Goal: Task Accomplishment & Management: Use online tool/utility

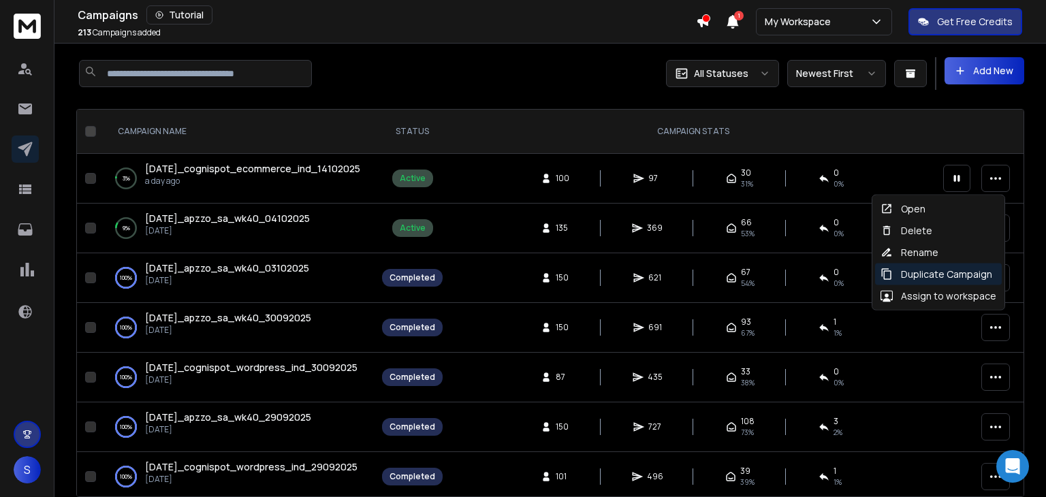
click at [934, 270] on div "Duplicate Campaign" at bounding box center [937, 275] width 112 height 14
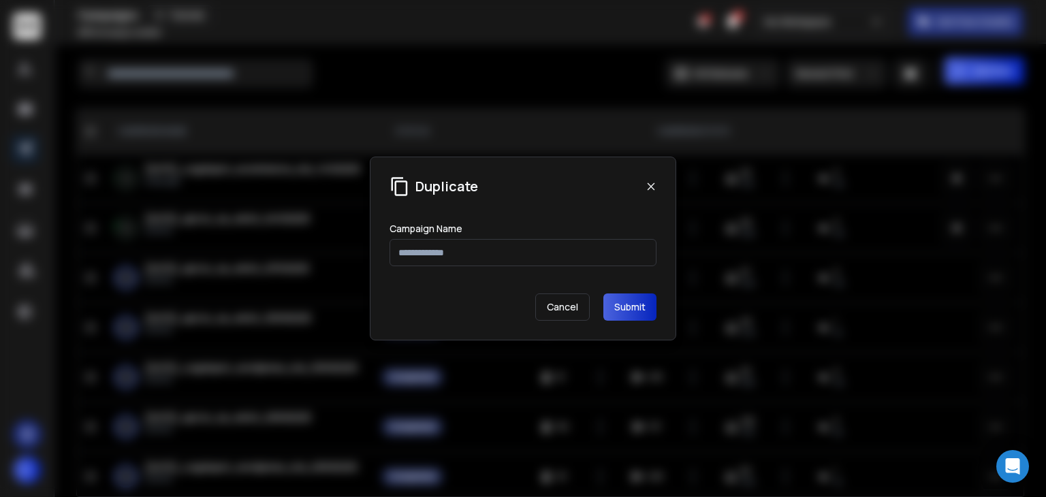
click at [563, 264] on input "text" at bounding box center [523, 252] width 267 height 27
paste input "**********"
type input "**********"
click at [615, 304] on button "Submit" at bounding box center [629, 307] width 53 height 27
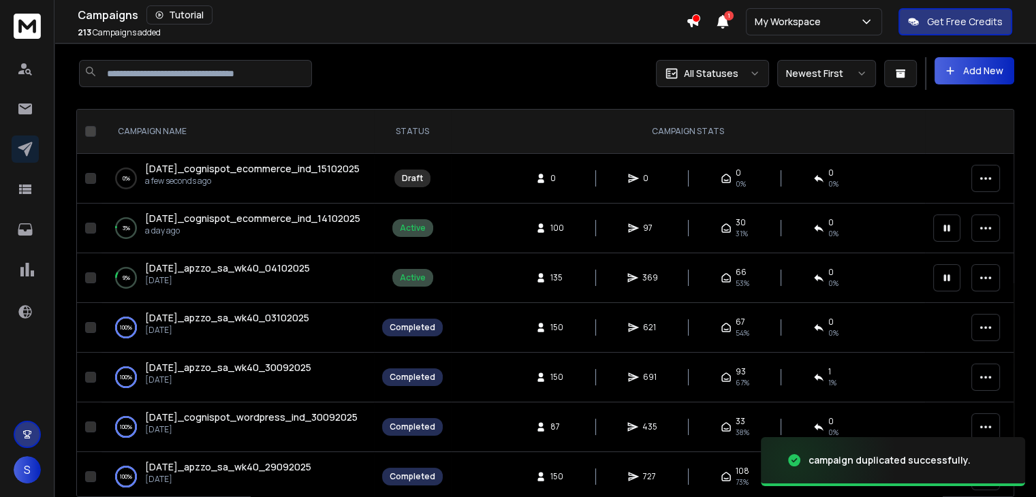
click at [212, 169] on span "[DATE]_cognispot_ecommerce_ind_15102025" at bounding box center [252, 168] width 215 height 13
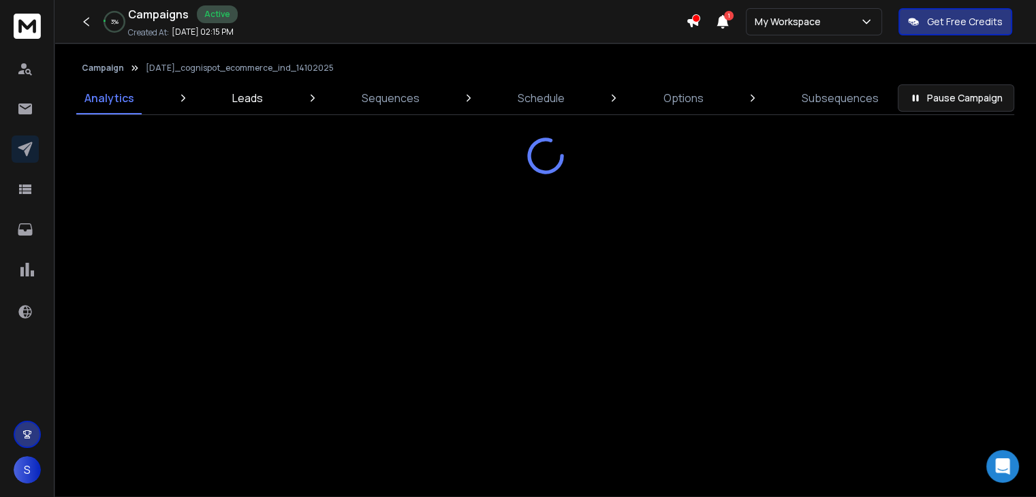
click at [244, 95] on p "Leads" at bounding box center [247, 98] width 31 height 16
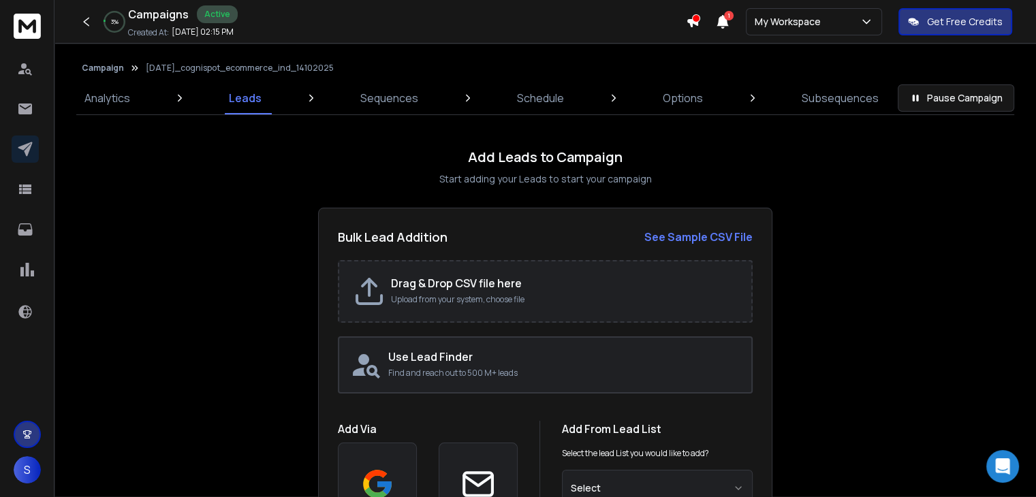
click at [432, 279] on h2 "Drag & Drop CSV file here" at bounding box center [564, 283] width 347 height 16
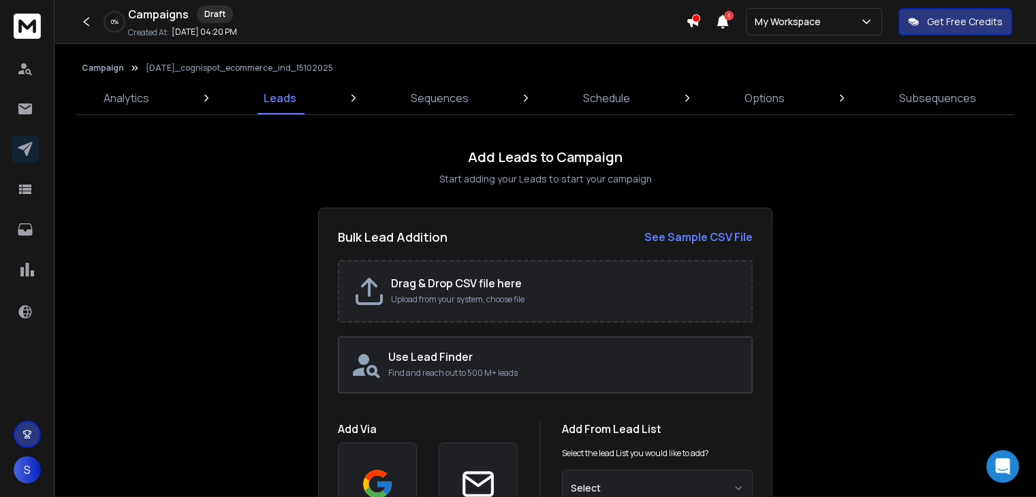
click at [435, 281] on h2 "Drag & Drop CSV file here" at bounding box center [564, 283] width 347 height 16
type input "**********"
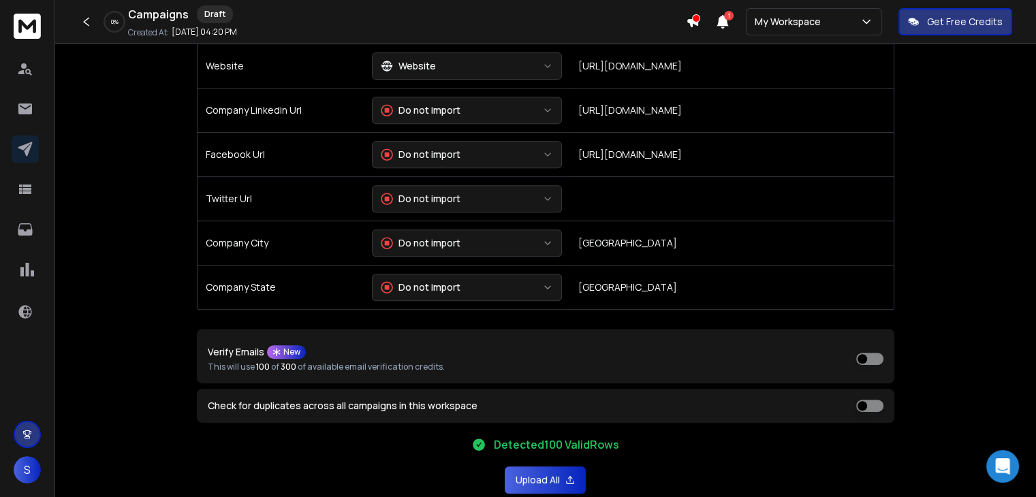
scroll to position [574, 0]
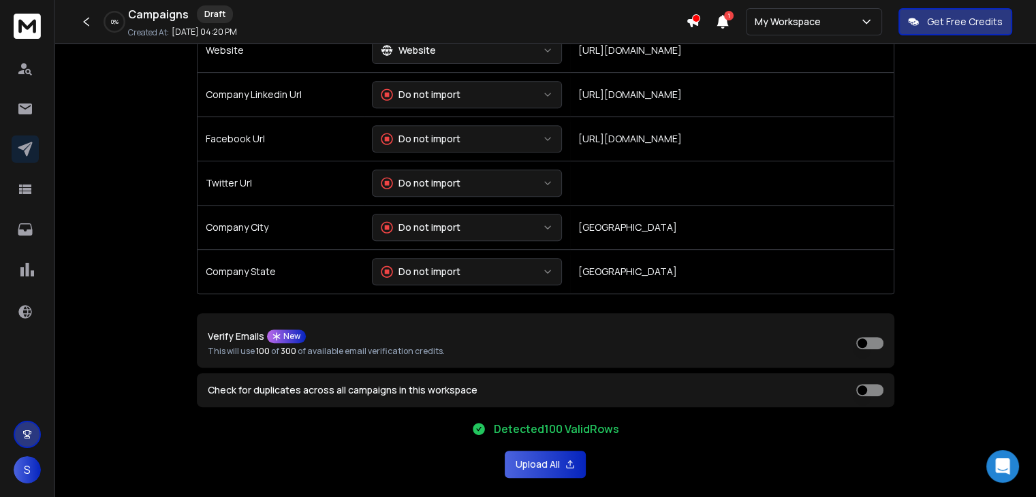
click at [541, 466] on button "Upload All" at bounding box center [545, 464] width 81 height 27
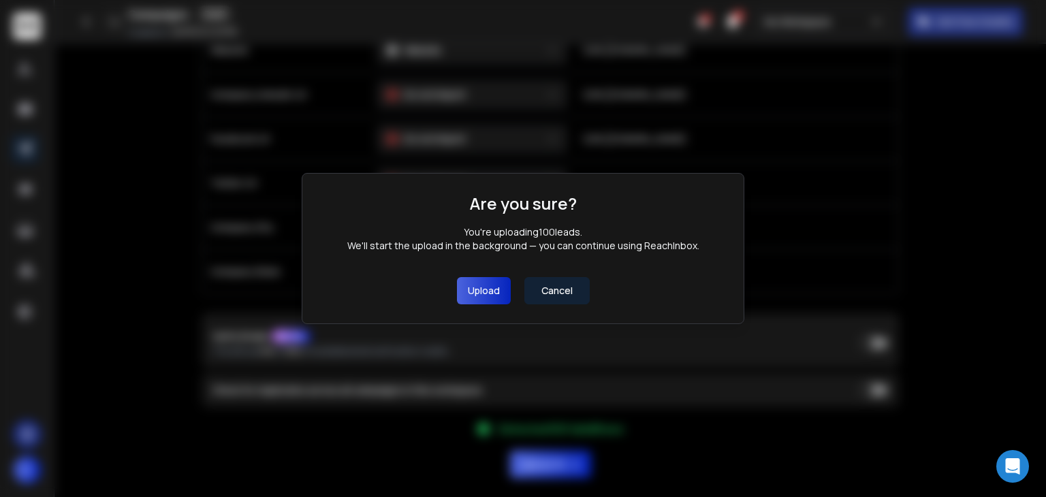
click at [473, 297] on button "Upload" at bounding box center [484, 290] width 54 height 27
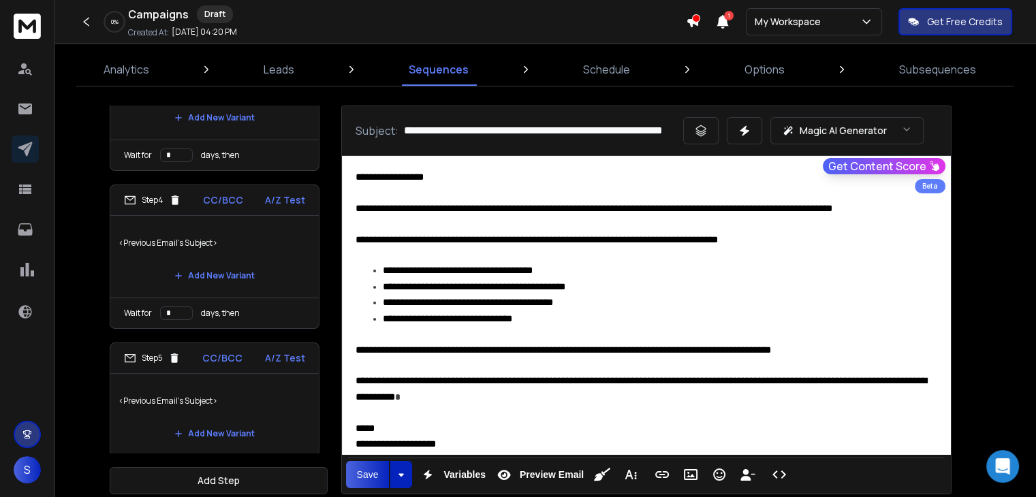
scroll to position [44, 0]
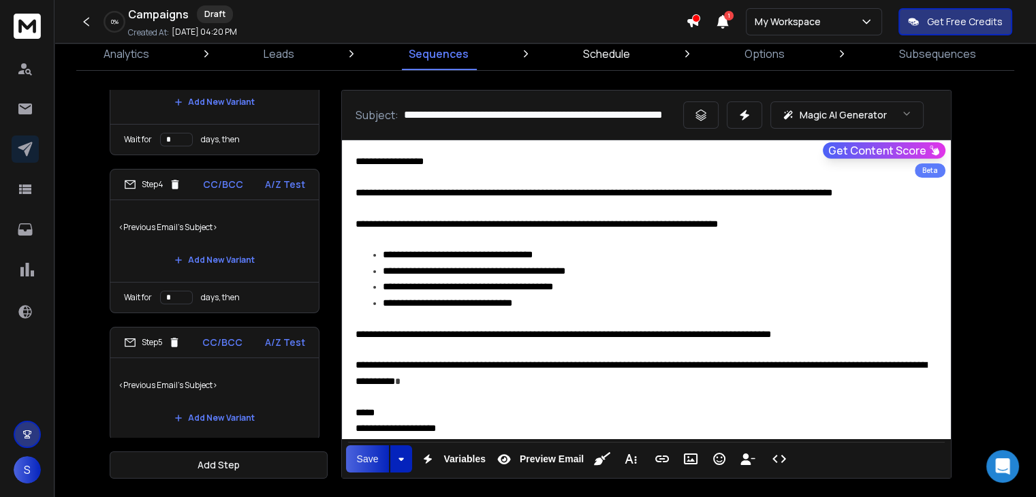
click at [594, 49] on p "Schedule" at bounding box center [606, 54] width 47 height 16
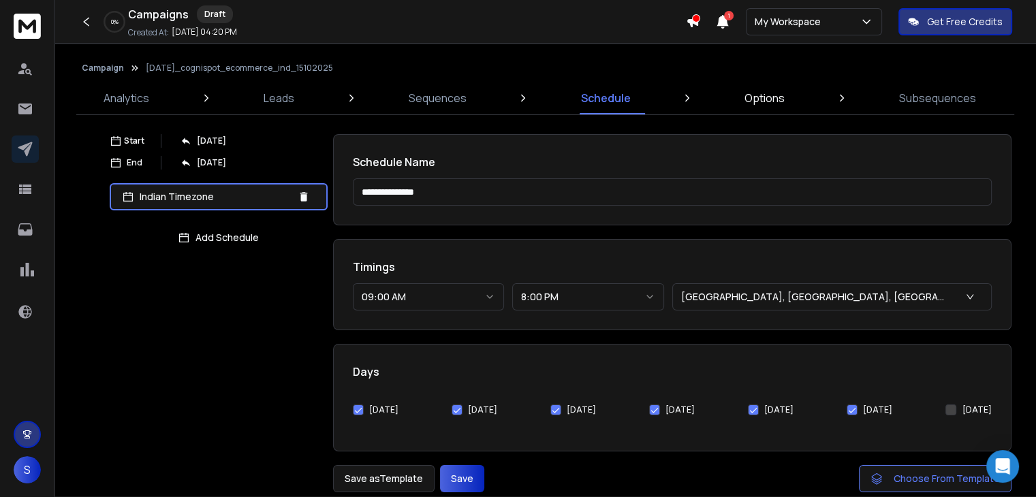
click at [742, 104] on link "Options" at bounding box center [764, 98] width 57 height 33
